Goal: Task Accomplishment & Management: Manage account settings

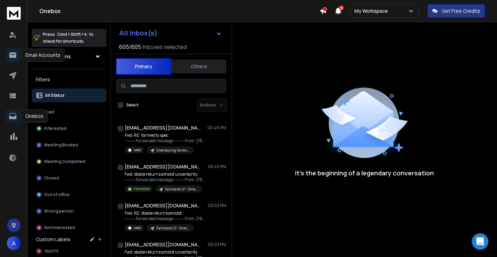
click at [9, 58] on icon at bounding box center [13, 55] width 8 height 8
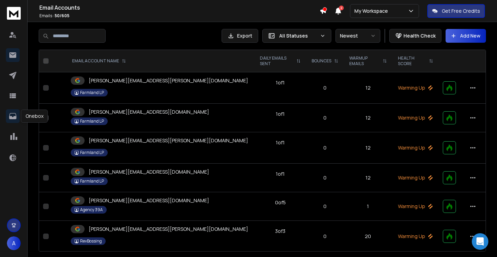
click at [10, 115] on icon at bounding box center [12, 116] width 7 height 6
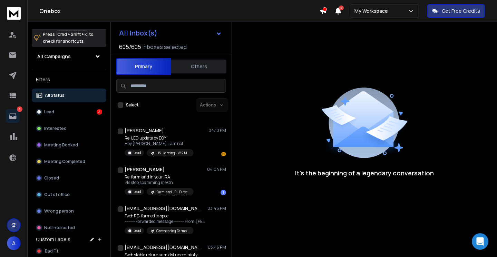
scroll to position [202, 0]
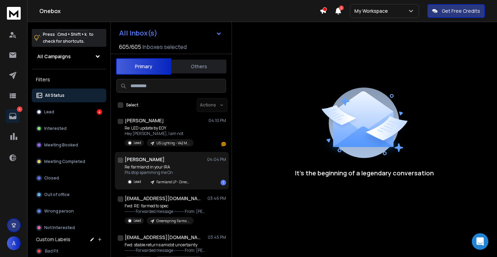
click at [162, 172] on p "Pls stop spamming me On" at bounding box center [159, 173] width 69 height 6
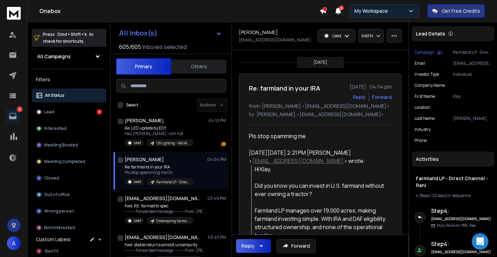
click at [389, 8] on p "My Workspace" at bounding box center [372, 11] width 36 height 7
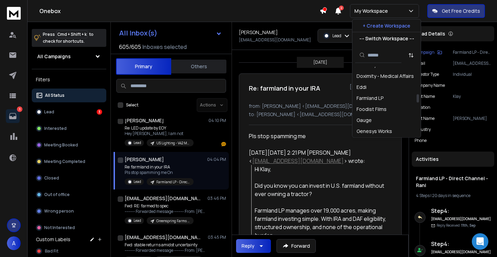
scroll to position [228, 0]
click at [370, 94] on div "Farmland LP" at bounding box center [369, 97] width 27 height 7
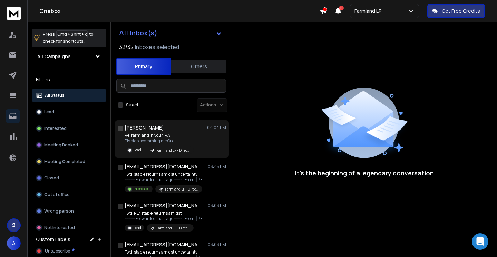
click at [164, 134] on p "Re: farmland in your IRA" at bounding box center [159, 136] width 69 height 6
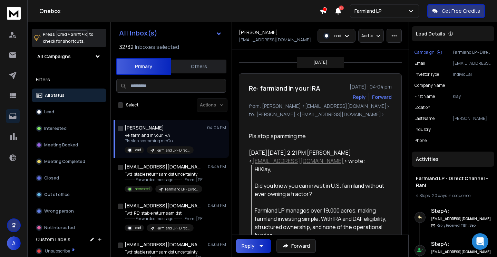
click at [390, 36] on button "button" at bounding box center [393, 36] width 15 height 14
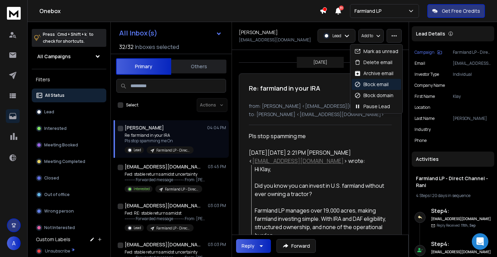
click at [377, 83] on div "Block email" at bounding box center [371, 84] width 34 height 7
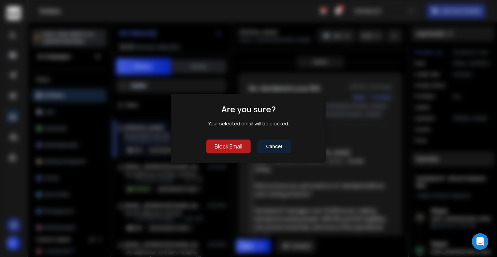
click at [234, 147] on button "Block Email" at bounding box center [228, 147] width 44 height 14
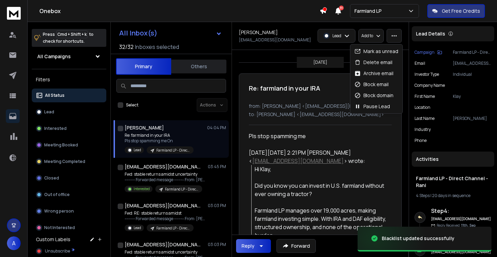
click at [395, 33] on icon "button" at bounding box center [394, 36] width 6 height 6
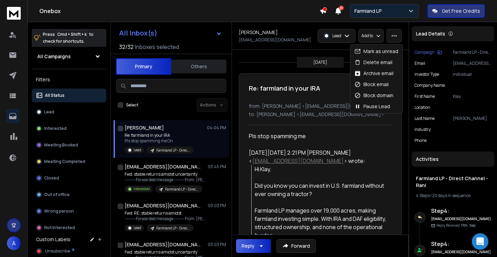
click at [383, 13] on p "Farmland LP" at bounding box center [369, 11] width 30 height 7
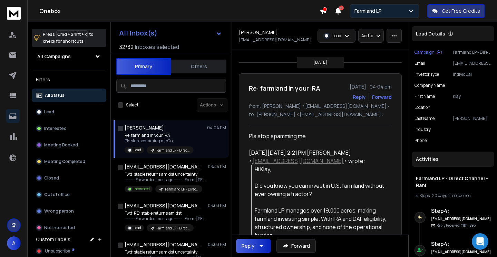
click at [375, 14] on button "Farmland LP" at bounding box center [384, 11] width 69 height 14
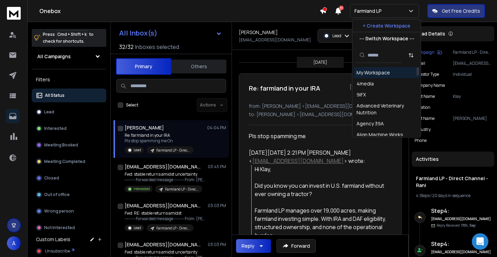
click at [366, 73] on div "My Workspace" at bounding box center [372, 72] width 33 height 7
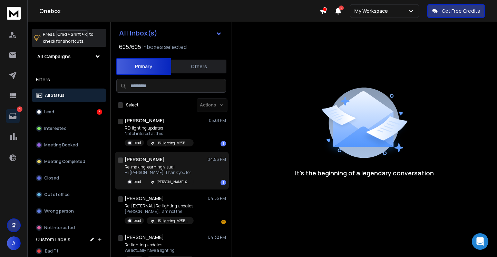
scroll to position [7, 0]
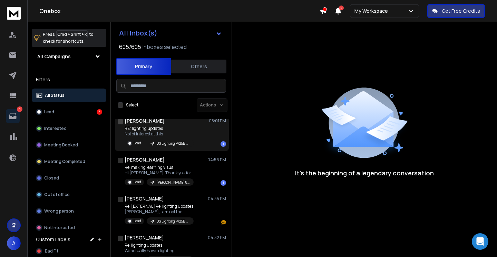
click at [171, 132] on p "Not of interest at this" at bounding box center [159, 134] width 69 height 6
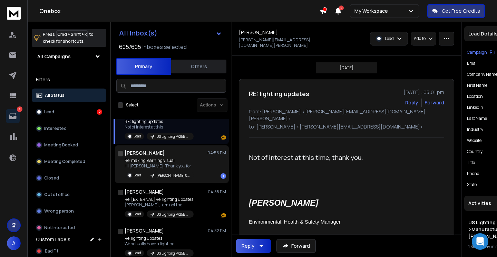
scroll to position [14, 0]
click at [171, 158] on p "Re: making learning visual" at bounding box center [159, 161] width 69 height 6
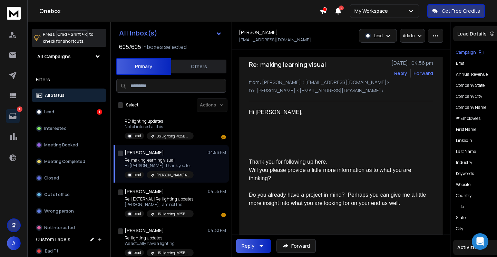
scroll to position [25, 0]
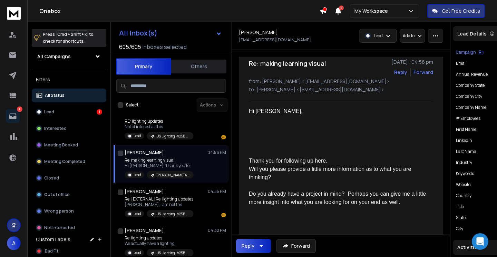
click at [164, 159] on p "Re: making learning visual" at bounding box center [159, 161] width 69 height 6
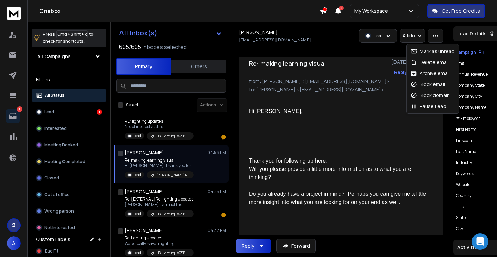
click at [443, 39] on button "button" at bounding box center [435, 36] width 15 height 14
click at [436, 53] on div "Mark as unread" at bounding box center [432, 51] width 44 height 7
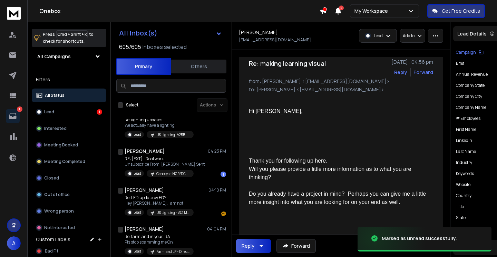
scroll to position [154, 0]
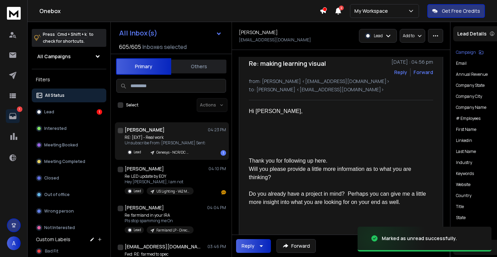
click at [174, 138] on p "RE: [EXT] - Real work" at bounding box center [165, 138] width 81 height 6
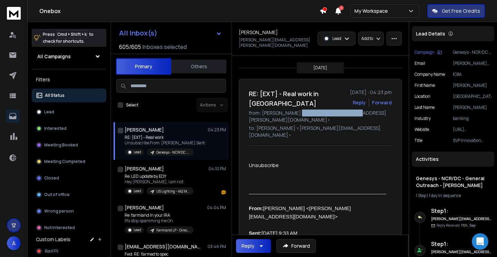
drag, startPoint x: 345, startPoint y: 108, endPoint x: 294, endPoint y: 107, distance: 50.7
click at [294, 110] on p "from: Wayne Miller <Wayne.Miller@icba.org>" at bounding box center [320, 117] width 143 height 14
copy p "Wayne.Miller@icba.org"
click at [404, 8] on div "My Workspace" at bounding box center [384, 11] width 60 height 7
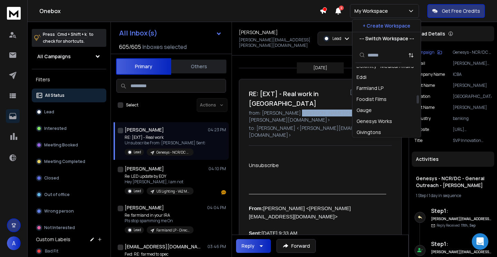
scroll to position [237, 0]
click at [375, 118] on div "Genesys Works" at bounding box center [374, 121] width 36 height 7
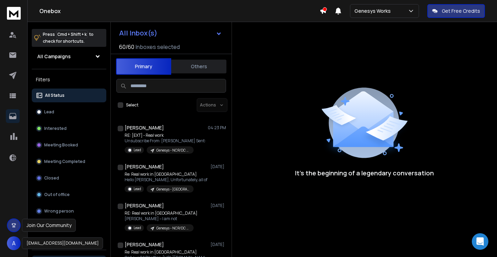
click at [14, 246] on span "A" at bounding box center [14, 244] width 14 height 14
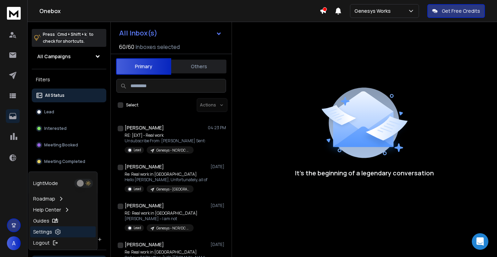
click at [46, 232] on p "Settings" at bounding box center [42, 232] width 19 height 7
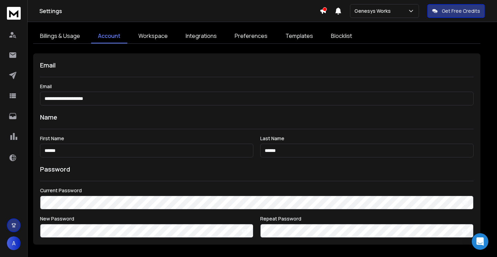
click at [339, 32] on link "Blocklist" at bounding box center [341, 36] width 35 height 14
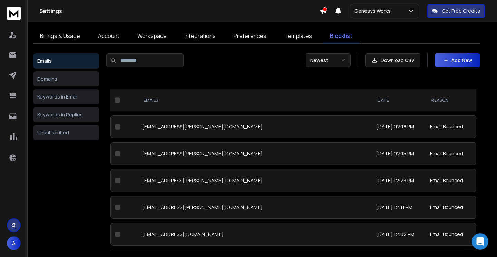
click at [127, 59] on input at bounding box center [144, 60] width 77 height 14
paste input "**********"
type input "**********"
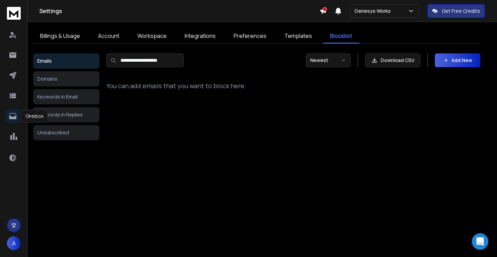
click at [13, 115] on icon at bounding box center [13, 116] width 8 height 8
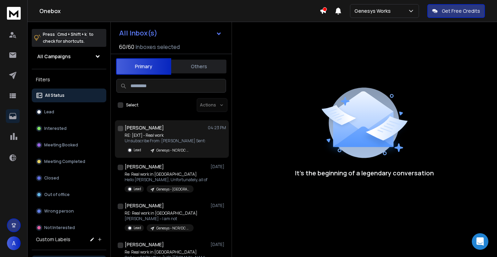
click at [156, 139] on p "Unsubscribe From: [PERSON_NAME] Sent:" at bounding box center [165, 141] width 81 height 6
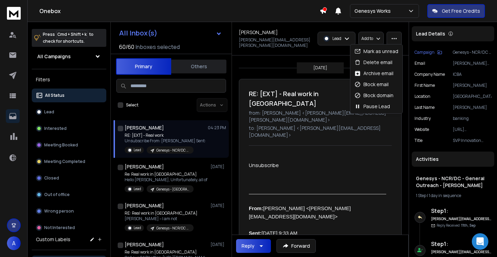
click at [392, 39] on button "button" at bounding box center [393, 39] width 15 height 14
click at [370, 82] on div "Block email" at bounding box center [371, 84] width 34 height 7
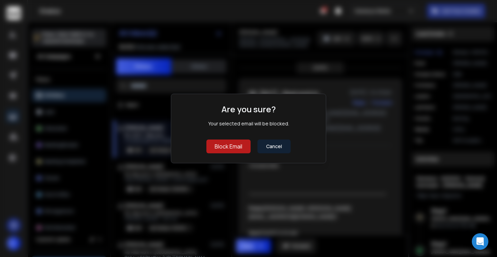
click at [224, 147] on button "Block Email" at bounding box center [228, 147] width 44 height 14
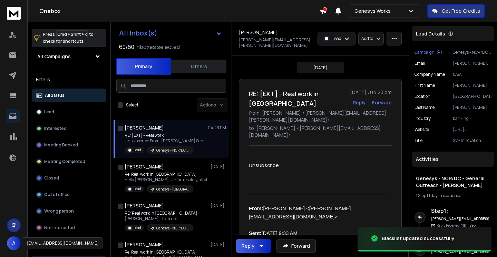
click at [16, 244] on span "A" at bounding box center [14, 244] width 14 height 14
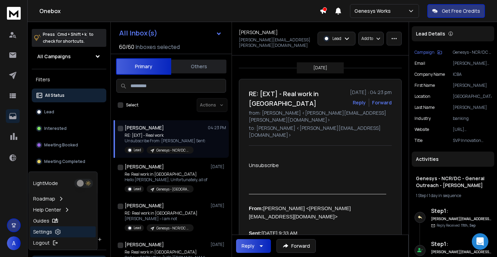
click at [43, 229] on p "Settings" at bounding box center [42, 232] width 19 height 7
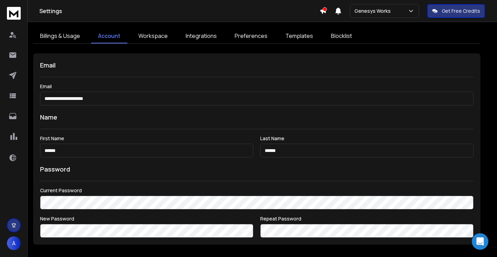
click at [336, 38] on link "Blocklist" at bounding box center [341, 36] width 35 height 14
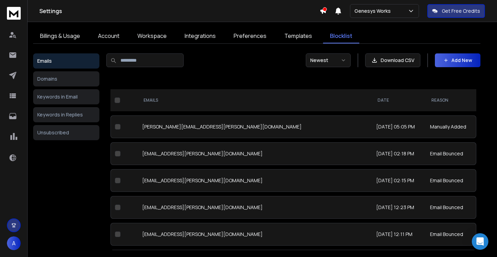
click at [129, 60] on input at bounding box center [144, 60] width 77 height 14
paste input "**********"
type input "**********"
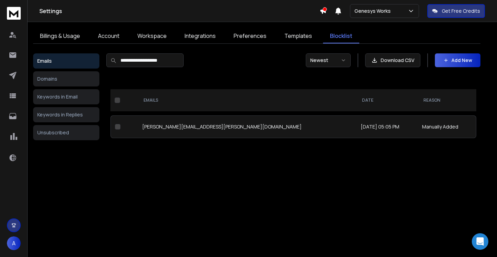
click at [55, 116] on replies "Keywords in Replies" at bounding box center [66, 114] width 66 height 15
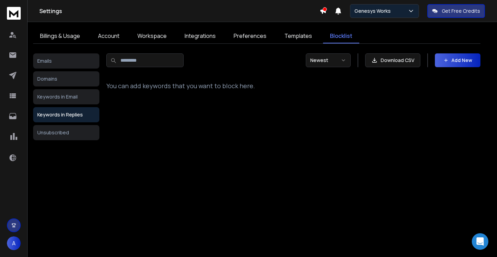
click at [393, 6] on button "Genesys Works" at bounding box center [384, 11] width 69 height 14
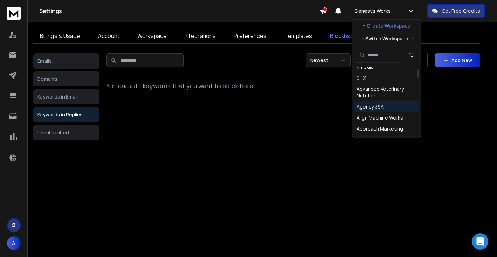
scroll to position [19, 0]
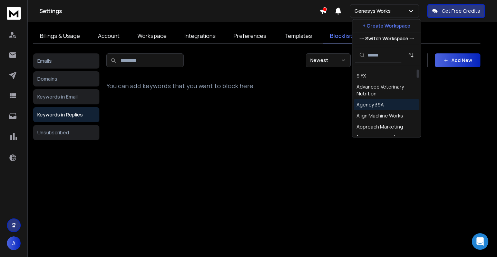
click at [376, 107] on div "Agency 39A" at bounding box center [369, 104] width 27 height 7
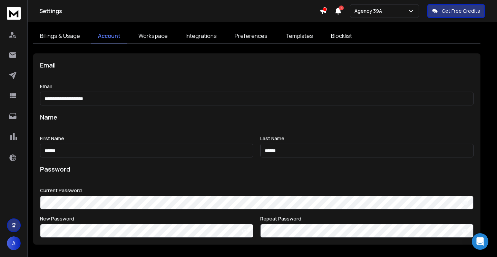
click at [333, 32] on link "Blocklist" at bounding box center [341, 36] width 35 height 14
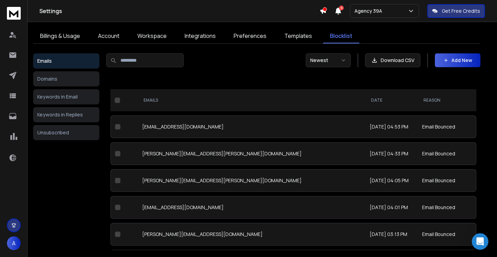
click at [40, 114] on replies "Keywords in Replies" at bounding box center [66, 114] width 66 height 15
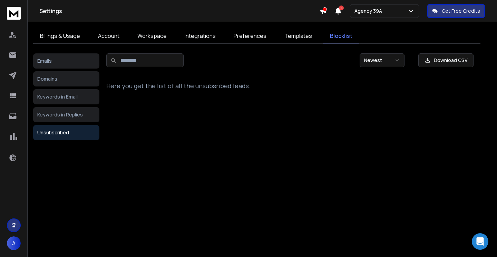
click at [46, 135] on button "Unsubscribed" at bounding box center [66, 132] width 66 height 15
click at [13, 58] on icon at bounding box center [13, 55] width 8 height 8
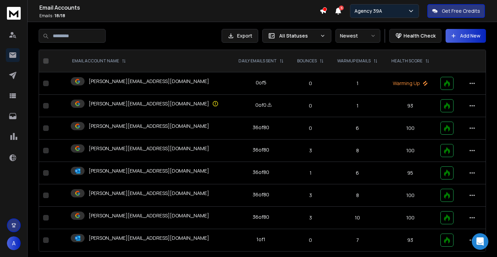
click at [388, 13] on div "Agency 39A" at bounding box center [384, 11] width 60 height 7
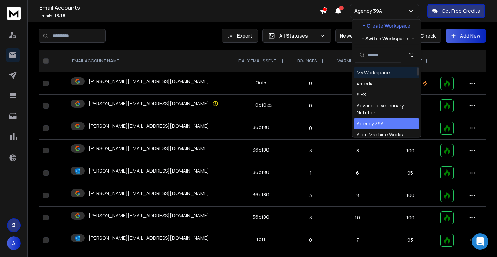
click at [365, 72] on div "My Workspace" at bounding box center [372, 72] width 33 height 7
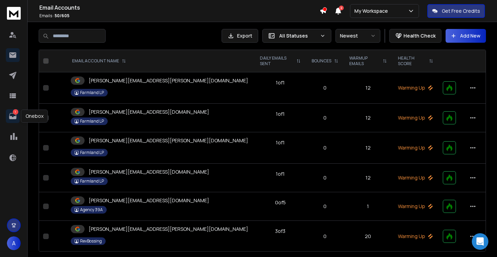
click at [8, 115] on link "1" at bounding box center [13, 116] width 14 height 14
